Goal: Communication & Community: Answer question/provide support

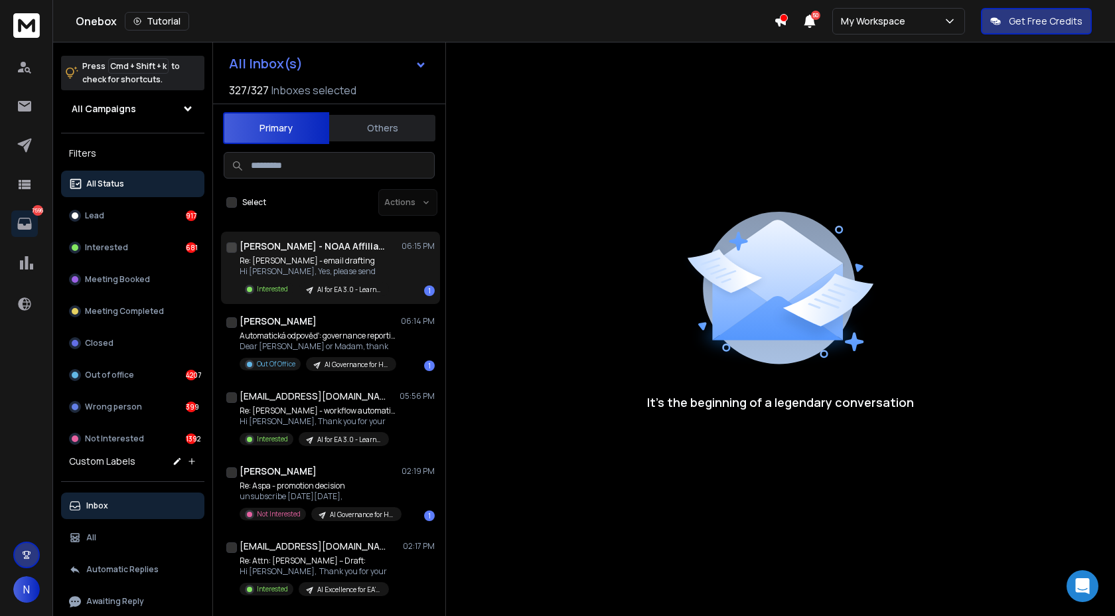
click at [381, 254] on div "[PERSON_NAME] - NOAA Affiliate 06:15 PM Re: [PERSON_NAME] - email drafting Hi […" at bounding box center [337, 268] width 195 height 56
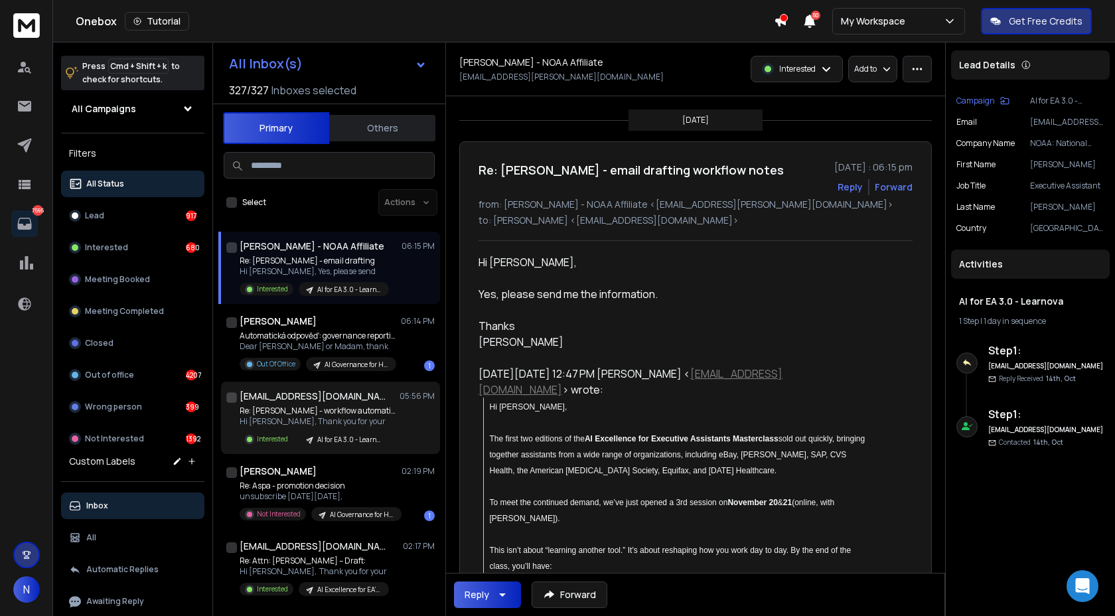
click at [346, 399] on h1 "[EMAIL_ADDRESS][DOMAIN_NAME]" at bounding box center [313, 396] width 146 height 13
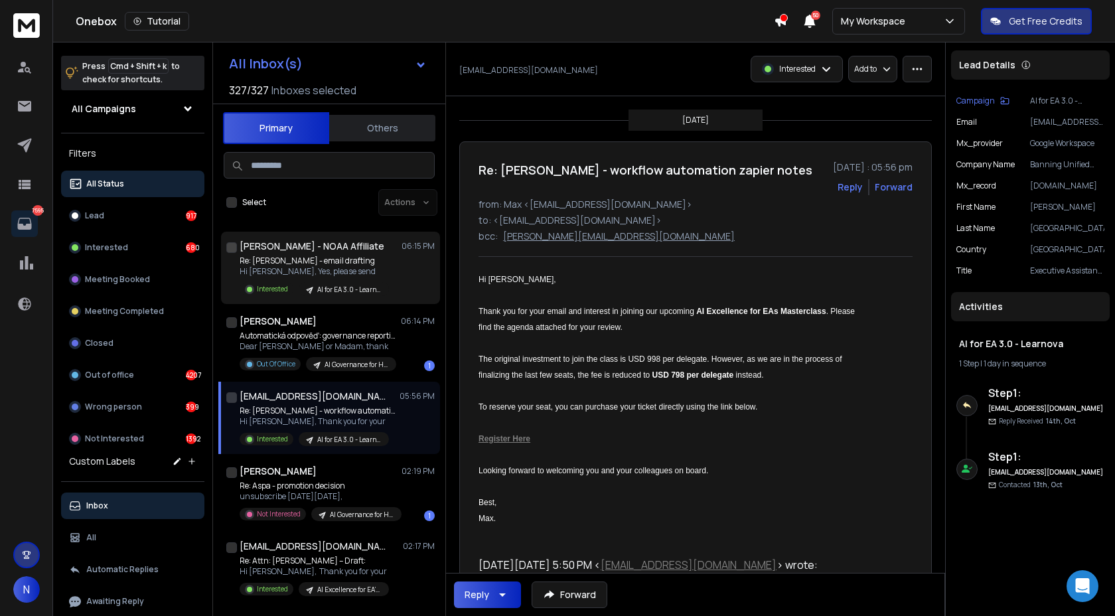
click at [305, 260] on p "Re: [PERSON_NAME] - email drafting" at bounding box center [314, 261] width 149 height 11
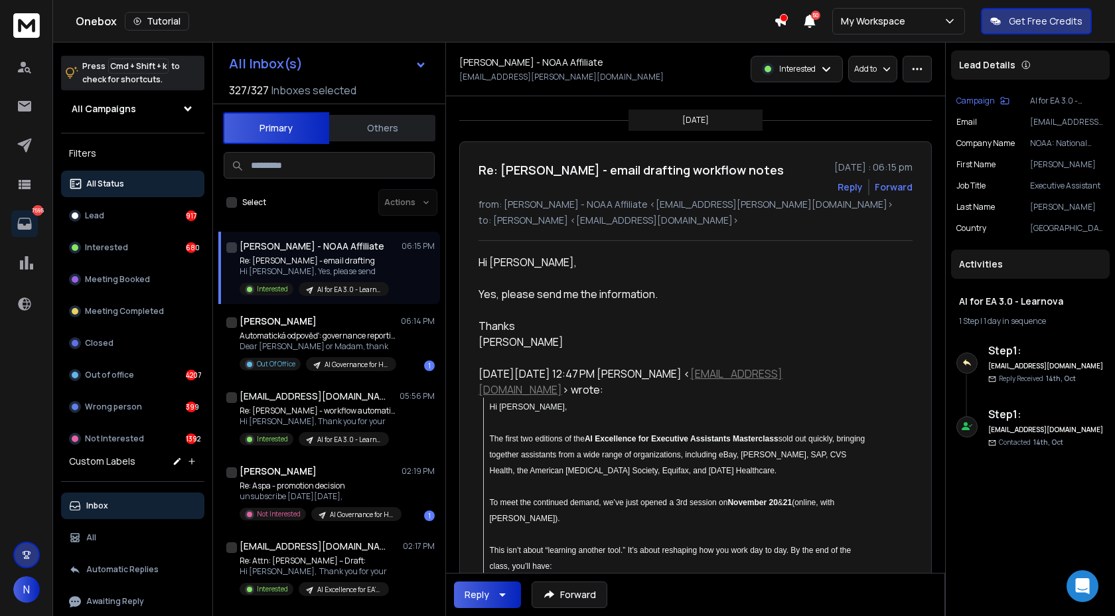
click at [473, 605] on button "Reply" at bounding box center [487, 594] width 67 height 27
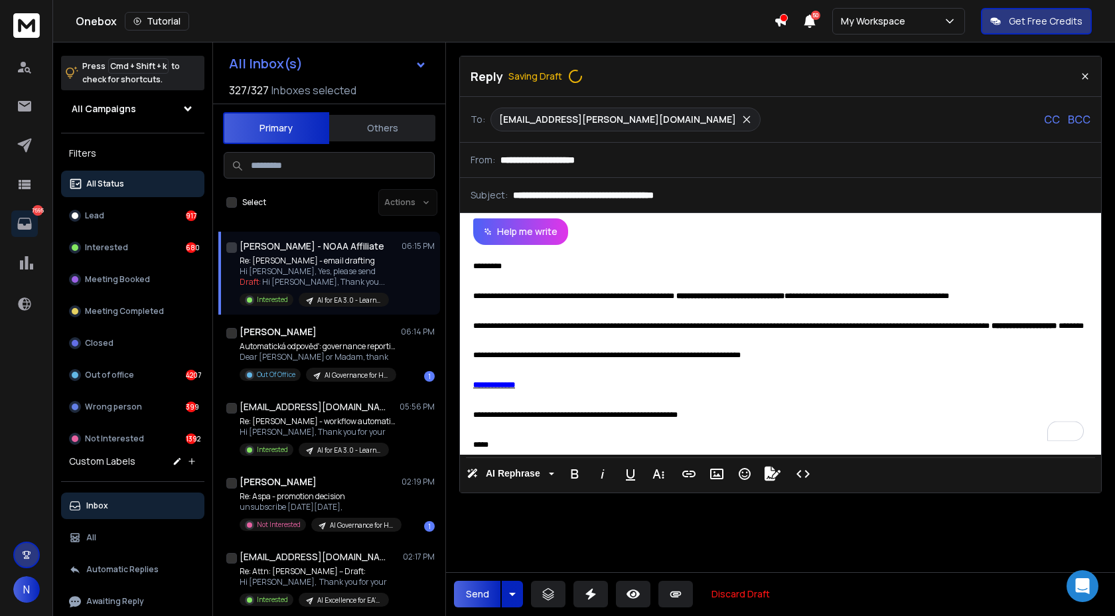
click at [483, 266] on span "*********" at bounding box center [487, 266] width 29 height 8
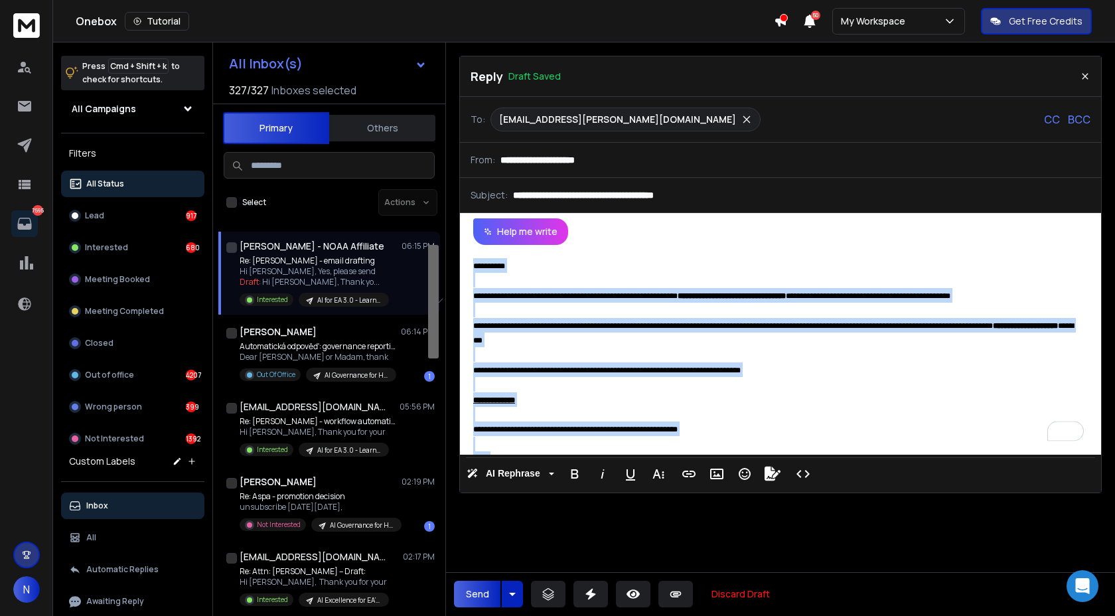
drag, startPoint x: 497, startPoint y: 413, endPoint x: 439, endPoint y: 186, distance: 234.2
click at [439, 186] on div "All Inbox(s) 327 / 327 Inboxes selected Primary Others Select Actions [PERSON_N…" at bounding box center [663, 350] width 903 height 616
click at [653, 483] on button "More Text" at bounding box center [658, 474] width 25 height 27
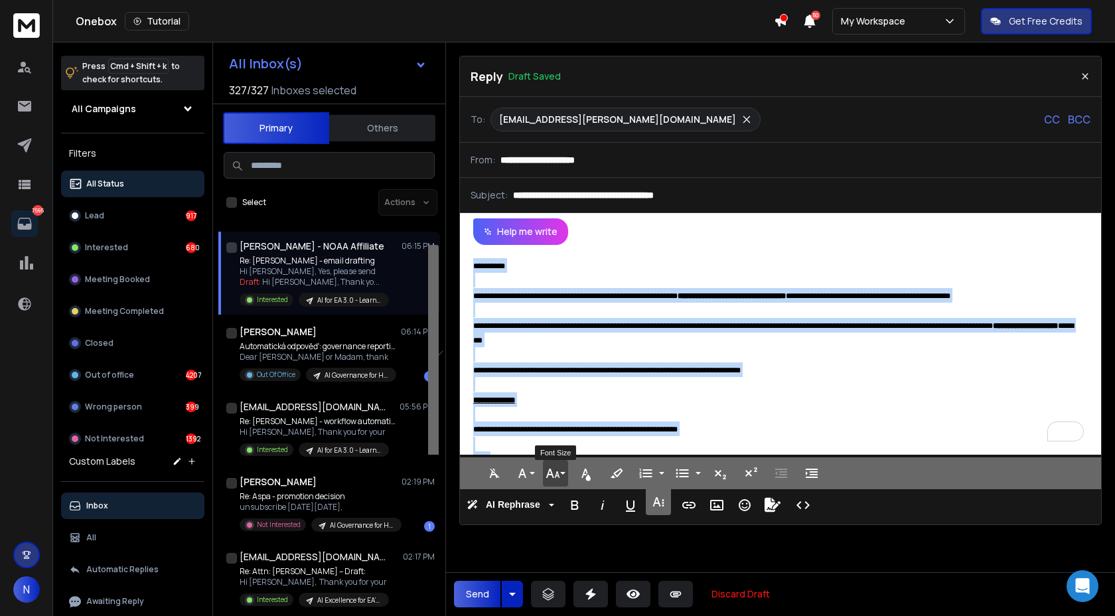
click at [555, 475] on icon "button" at bounding box center [553, 473] width 16 height 16
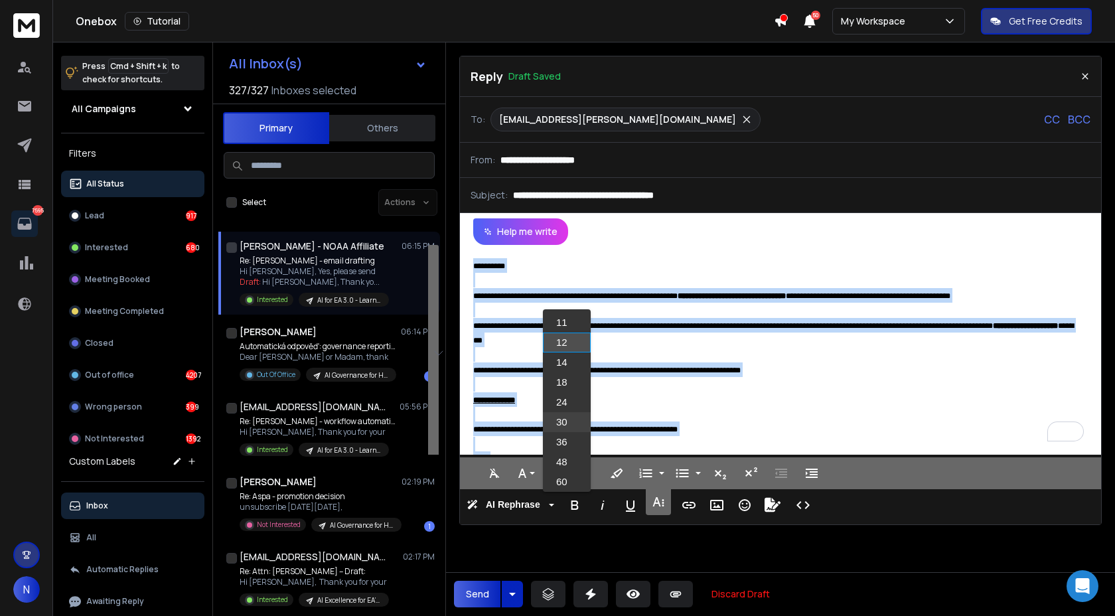
scroll to position [54, 0]
click at [565, 347] on link "12" at bounding box center [567, 351] width 48 height 20
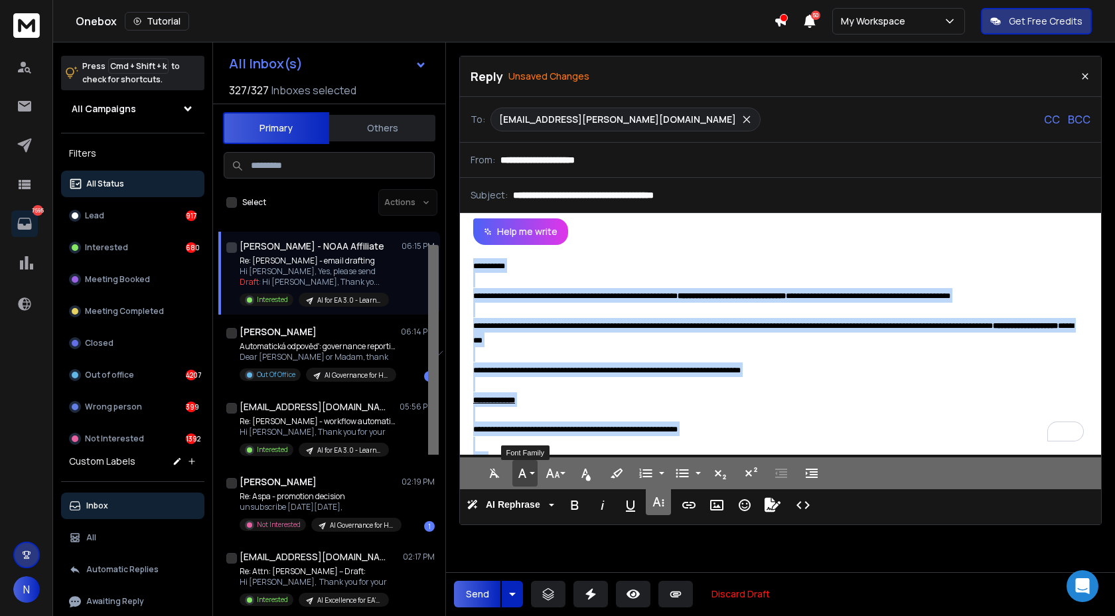
click at [530, 479] on icon "button" at bounding box center [522, 473] width 16 height 16
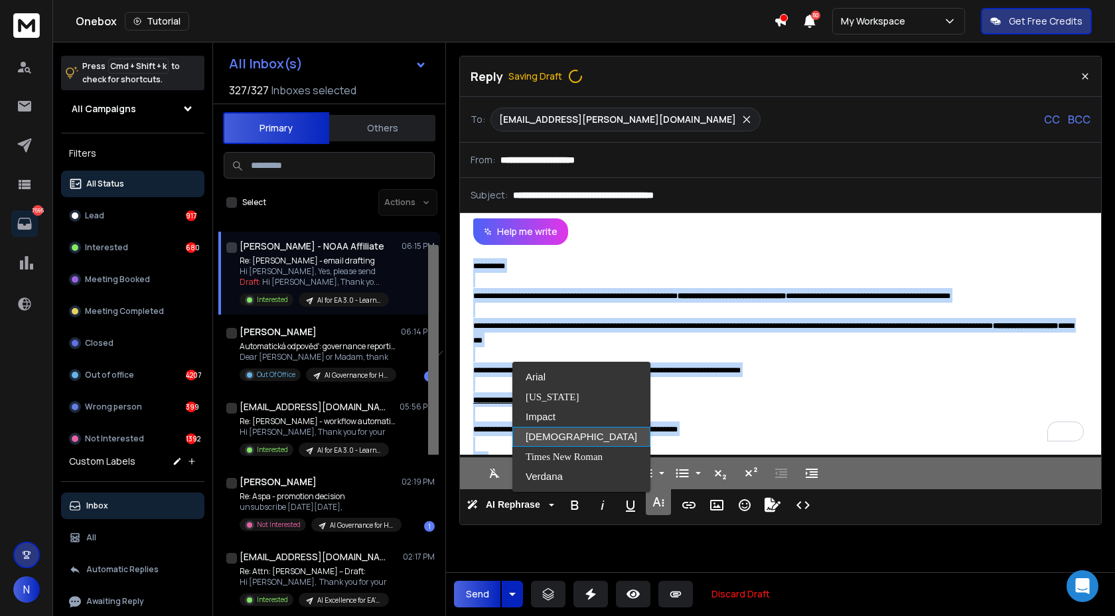
scroll to position [0, 0]
click at [544, 437] on link "[DEMOGRAPHIC_DATA]" at bounding box center [581, 437] width 138 height 20
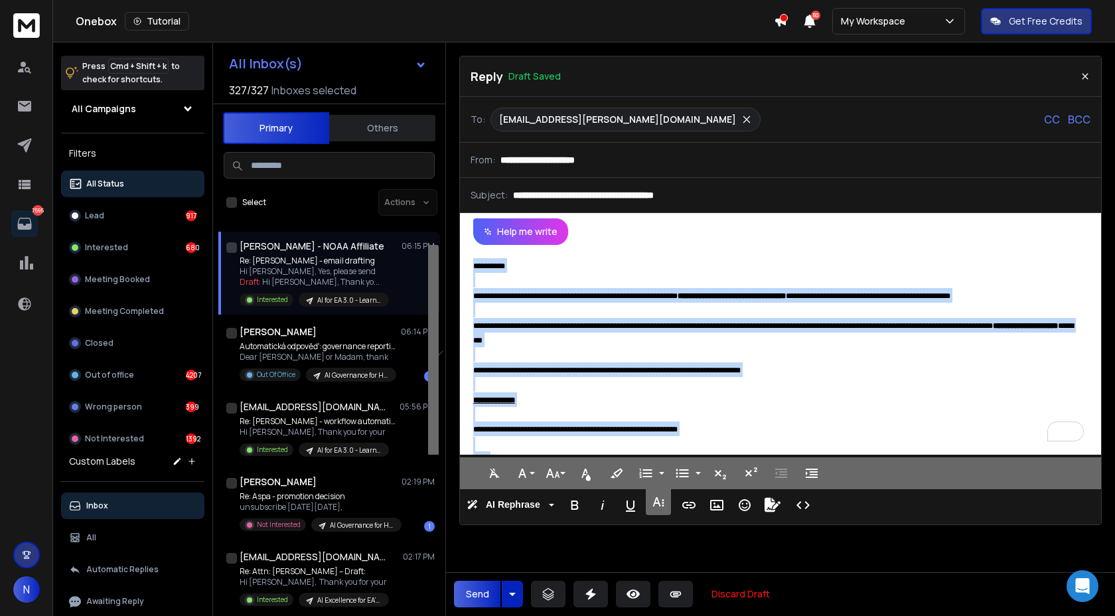
click at [594, 372] on span "**********" at bounding box center [607, 370] width 268 height 8
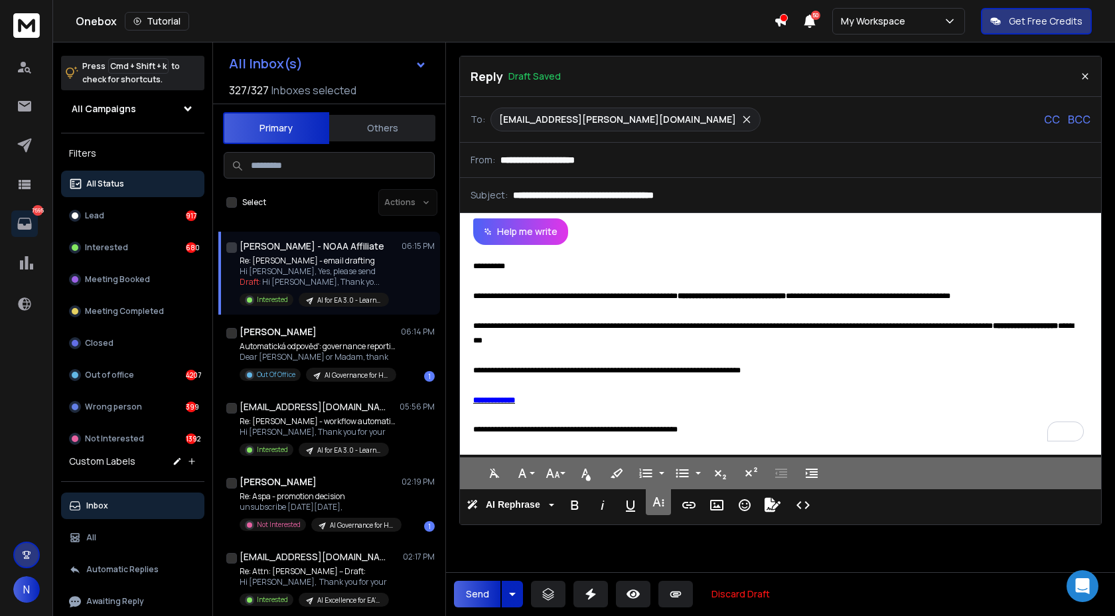
click at [1081, 121] on p "BCC" at bounding box center [1079, 120] width 23 height 16
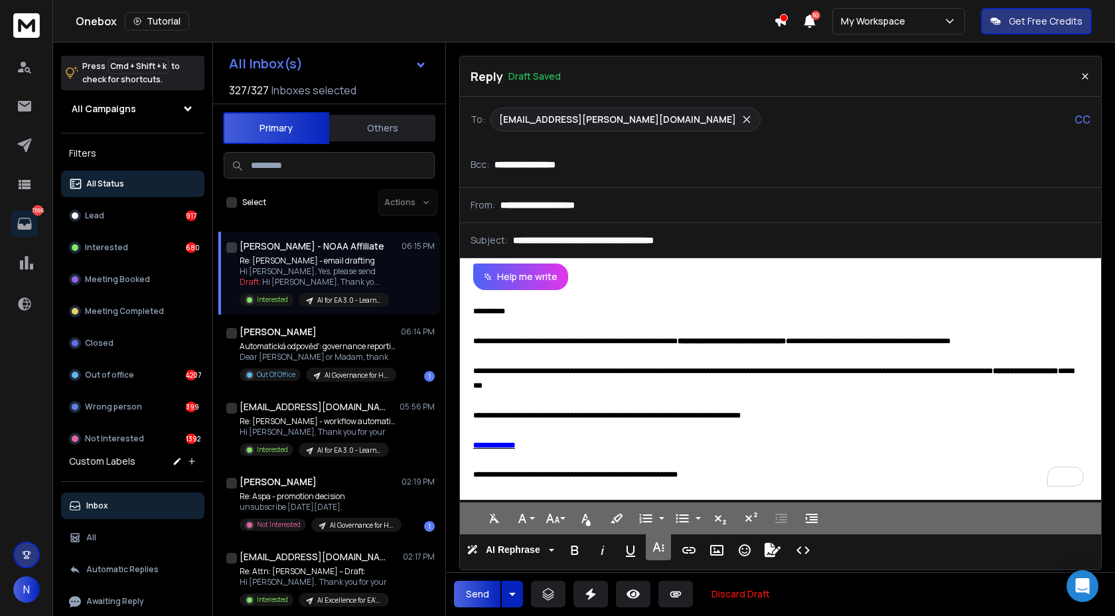
type input "**********"
click at [673, 595] on icon at bounding box center [675, 594] width 11 height 6
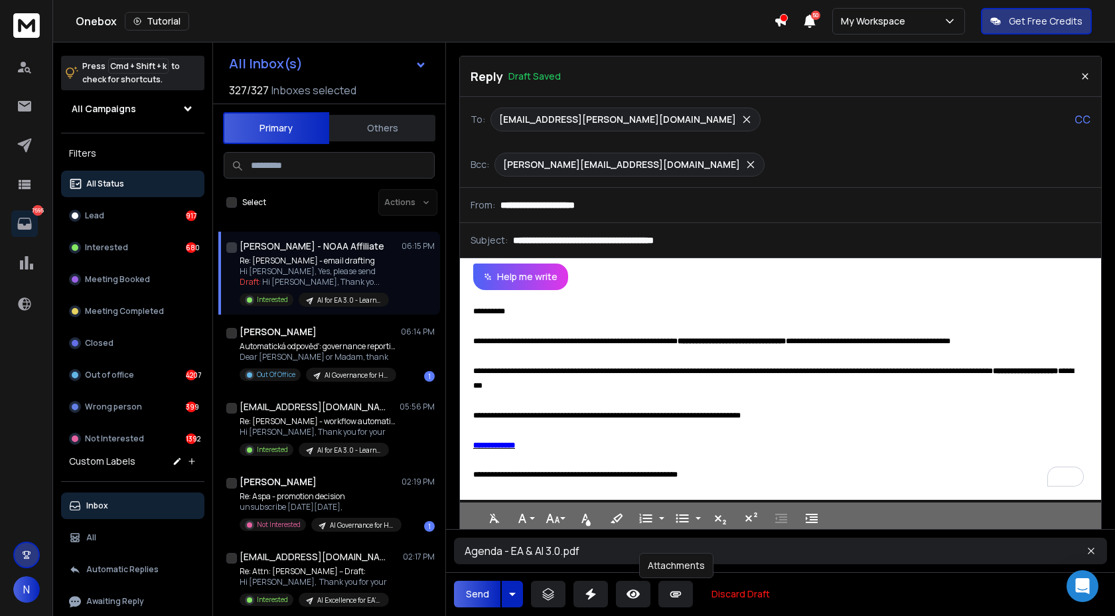
click at [481, 603] on button "Send" at bounding box center [477, 594] width 46 height 27
